Goal: Navigation & Orientation: Find specific page/section

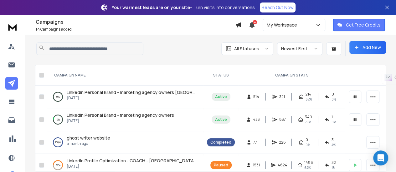
click at [54, 23] on h1 "Campaigns" at bounding box center [135, 22] width 199 height 8
click at [104, 35] on div "Campaigns 14 Campaigns Added All Statuses Newest First Add New CAMPAIGN NAME ST…" at bounding box center [210, 127] width 371 height 185
